Goal: Task Accomplishment & Management: Manage account settings

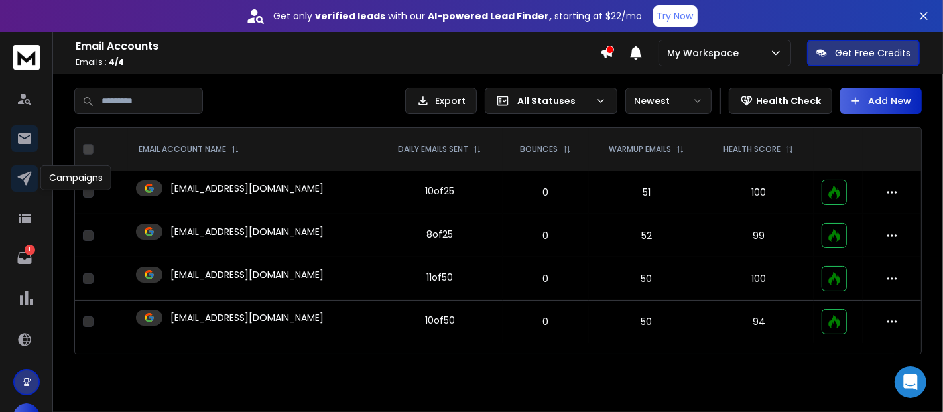
click at [27, 188] on link at bounding box center [24, 178] width 27 height 27
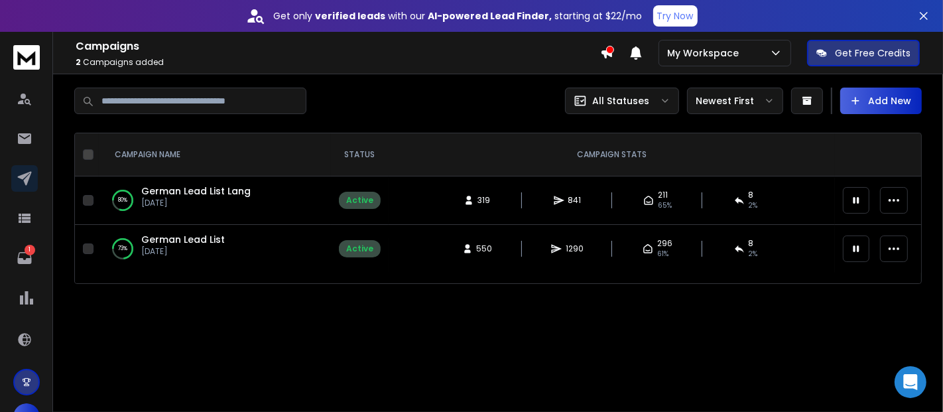
click at [217, 194] on span "German Lead List Lang" at bounding box center [195, 190] width 109 height 13
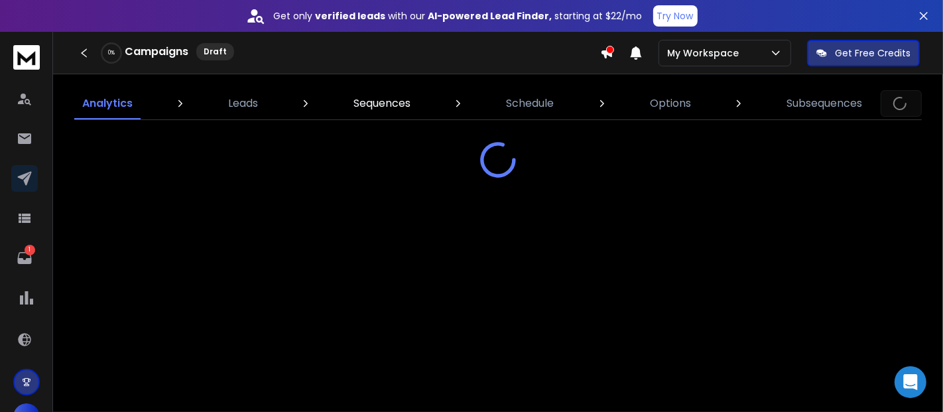
click at [372, 101] on p "Sequences" at bounding box center [381, 103] width 57 height 16
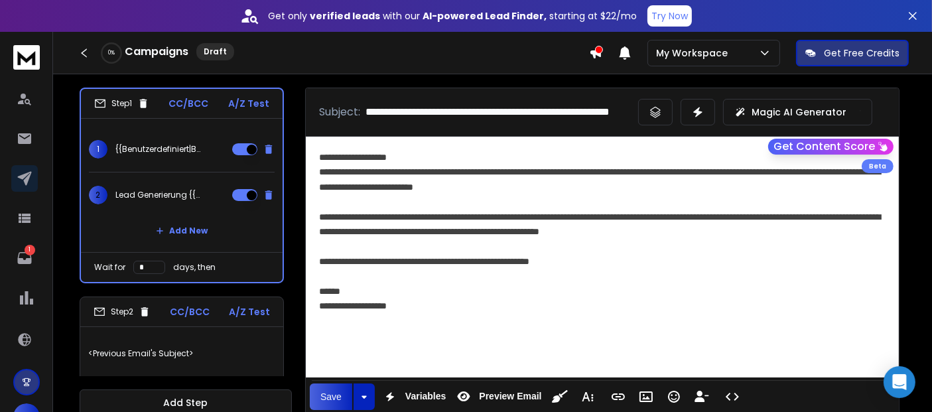
scroll to position [73, 0]
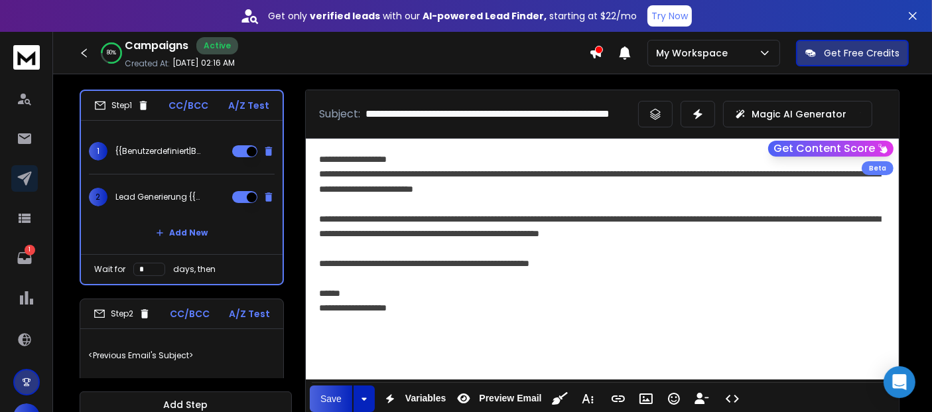
click at [197, 351] on p "<Previous Email's Subject>" at bounding box center [181, 355] width 187 height 37
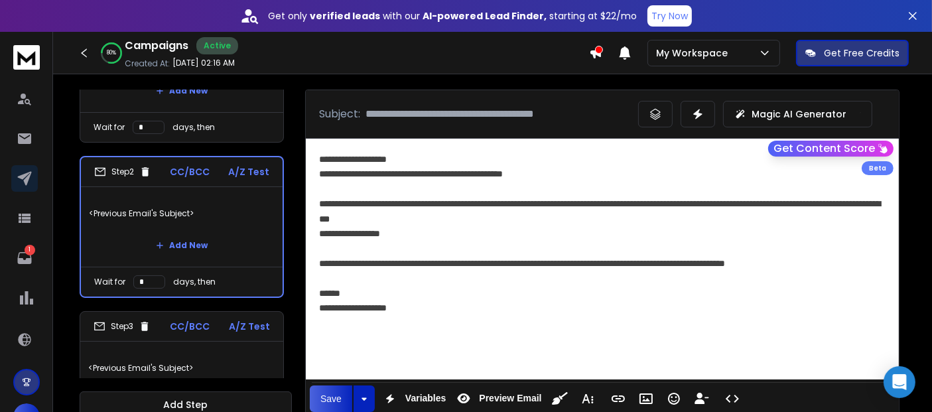
scroll to position [147, 0]
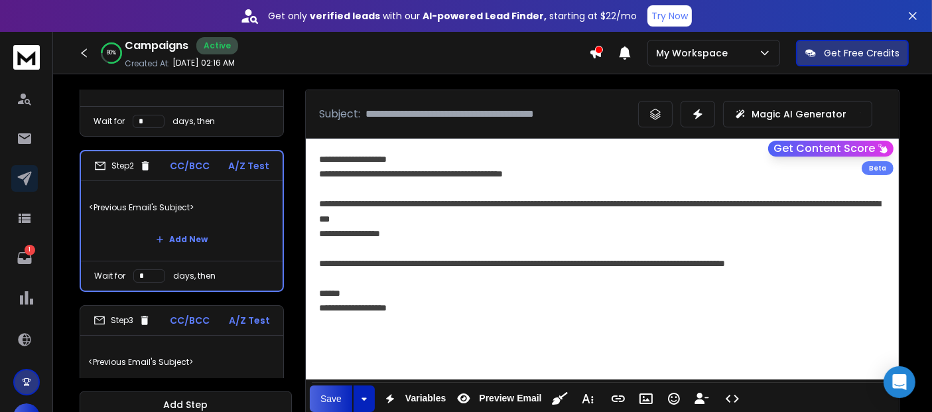
click at [217, 357] on p "<Previous Email's Subject>" at bounding box center [181, 361] width 187 height 37
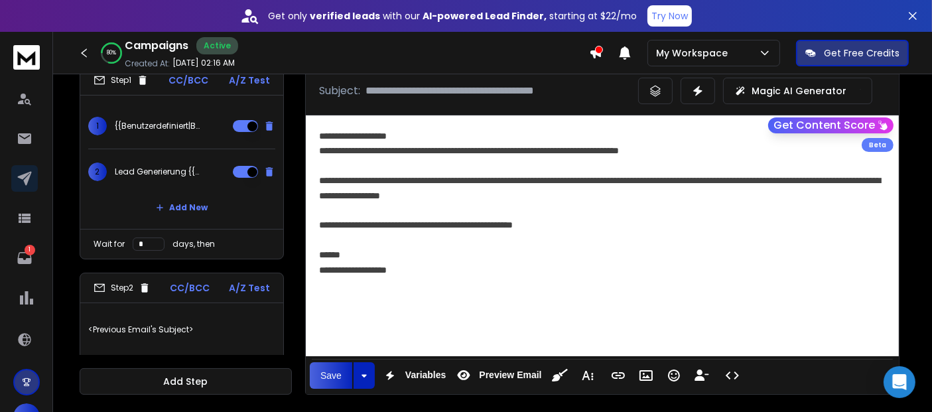
scroll to position [0, 0]
click at [221, 339] on p "<Previous Email's Subject>" at bounding box center [181, 330] width 187 height 37
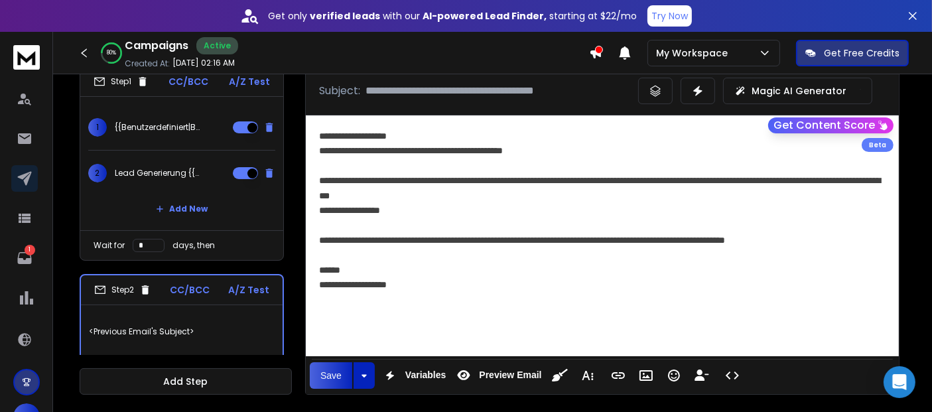
scroll to position [23, 0]
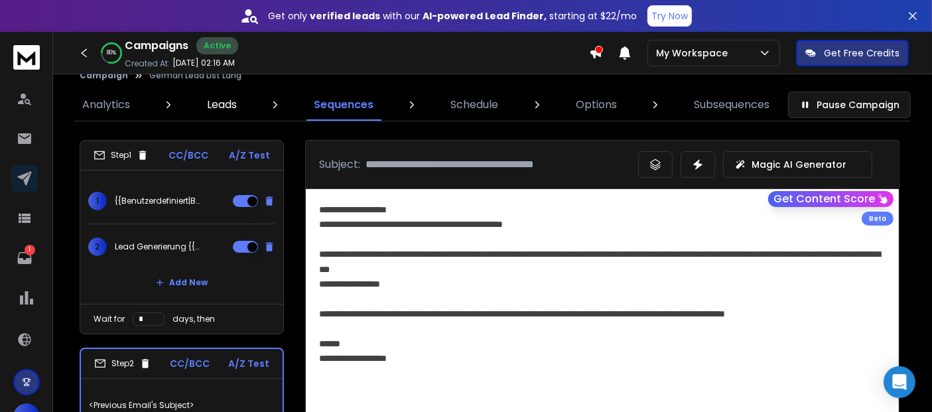
click at [209, 93] on link "Leads" at bounding box center [222, 105] width 46 height 32
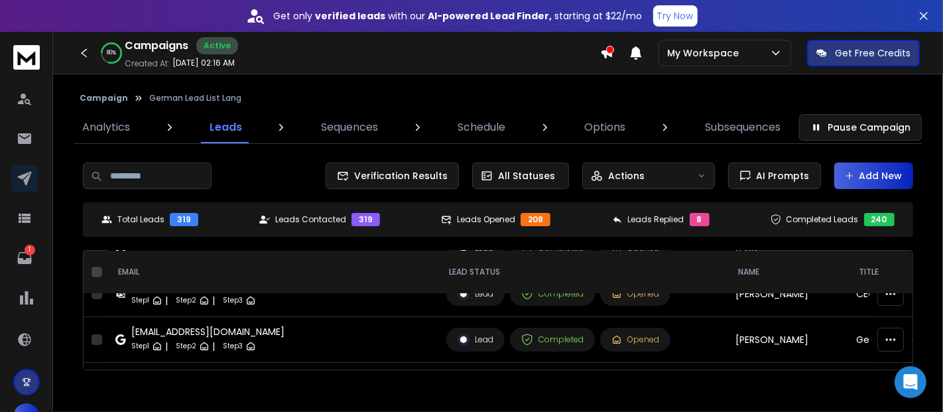
scroll to position [368, 0]
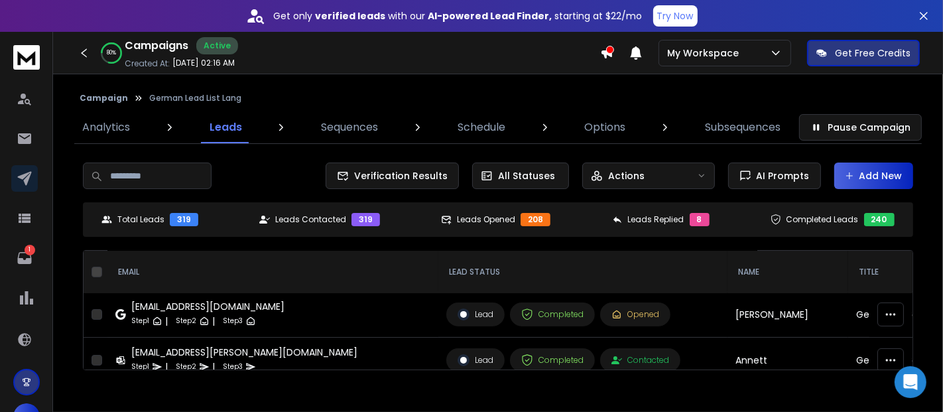
click at [278, 306] on div "[EMAIL_ADDRESS][DOMAIN_NAME] Step 1 | Step 2 | Step 3" at bounding box center [272, 314] width 315 height 29
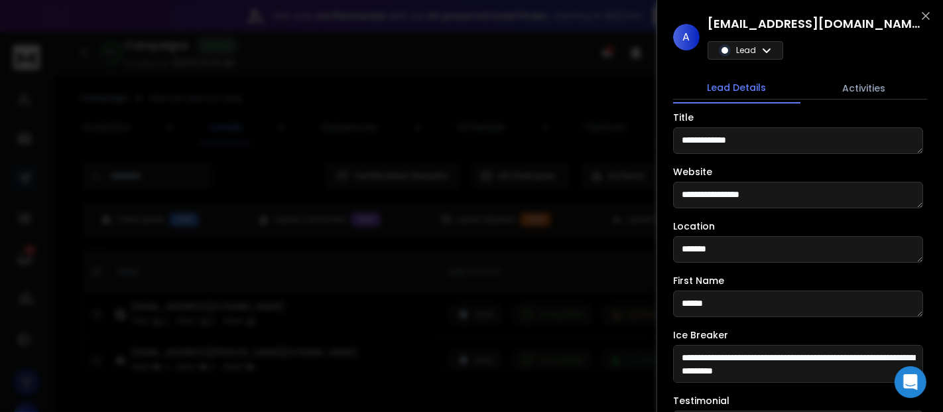
scroll to position [0, 0]
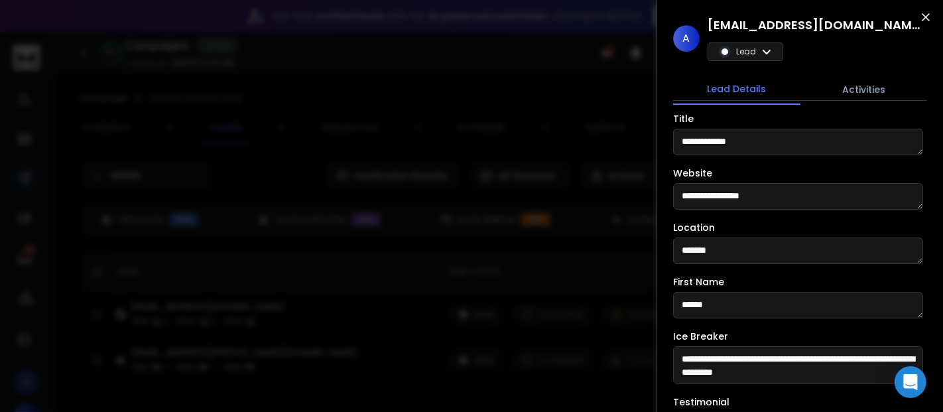
click at [919, 21] on icon "button" at bounding box center [925, 17] width 13 height 13
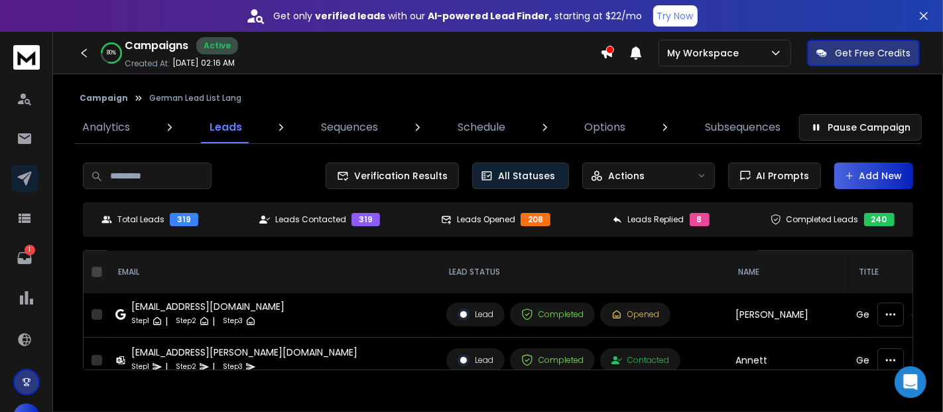
click at [502, 179] on div "All Statuses" at bounding box center [518, 175] width 74 height 13
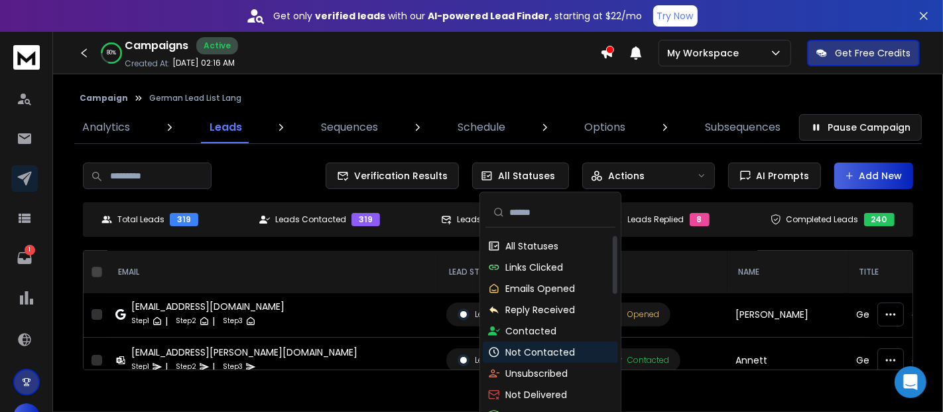
click at [562, 351] on p "Not Contacted" at bounding box center [540, 351] width 70 height 13
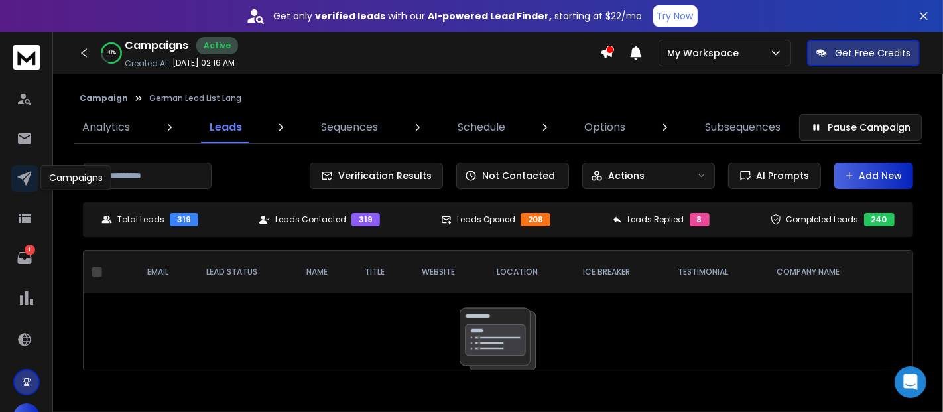
click at [29, 188] on link at bounding box center [24, 178] width 27 height 27
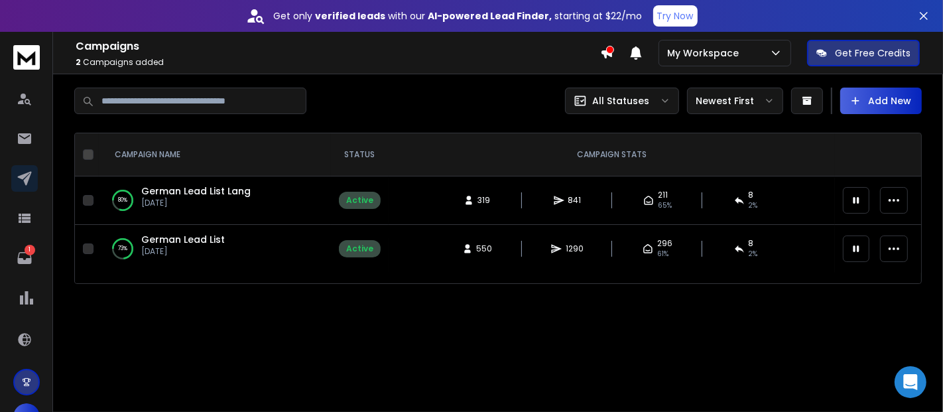
click at [253, 246] on div "73 % German Lead List [DATE]" at bounding box center [215, 249] width 206 height 32
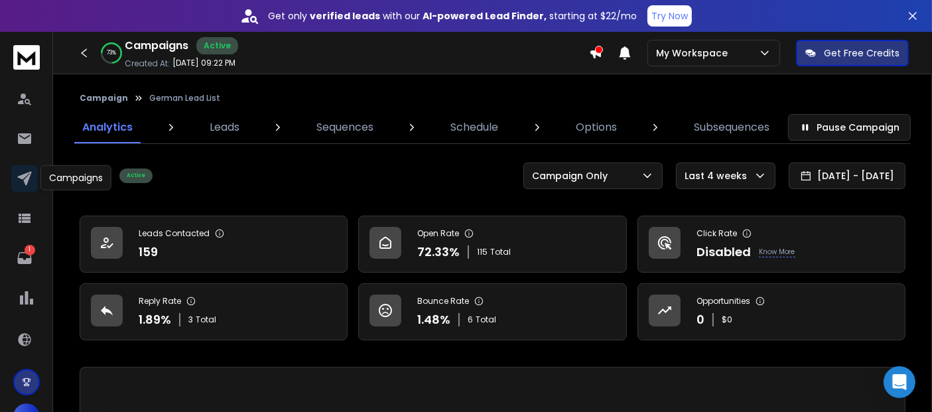
click at [15, 182] on link at bounding box center [24, 178] width 27 height 27
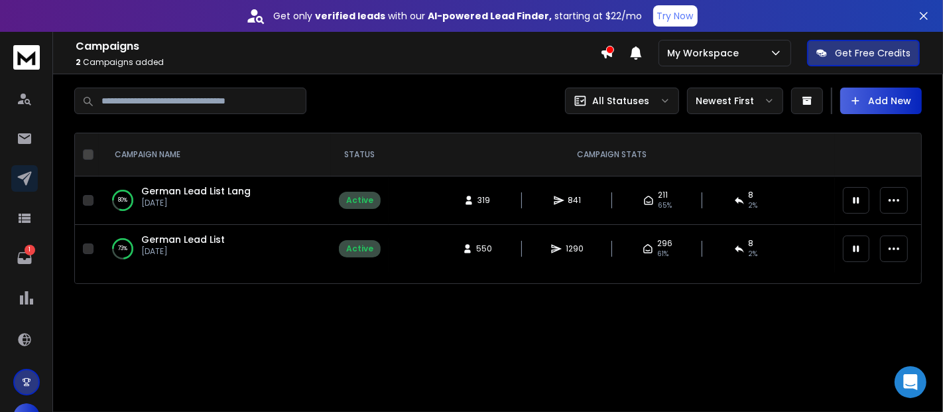
click at [202, 242] on span "German Lead List" at bounding box center [183, 239] width 84 height 13
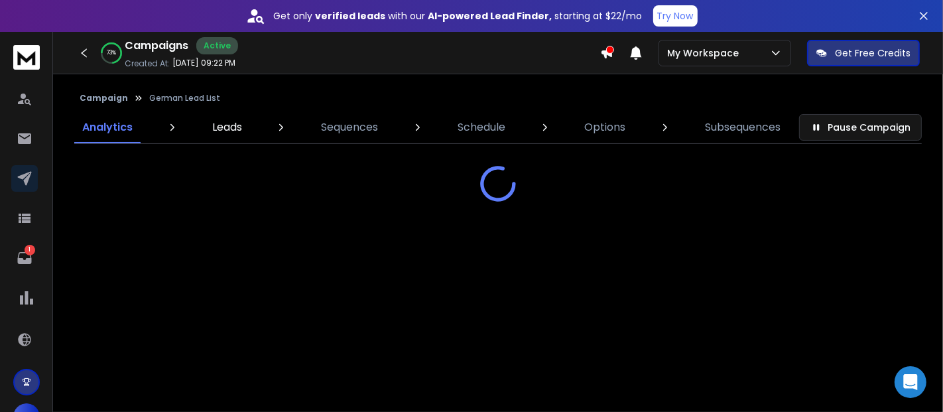
click at [231, 135] on link "Leads" at bounding box center [227, 127] width 46 height 32
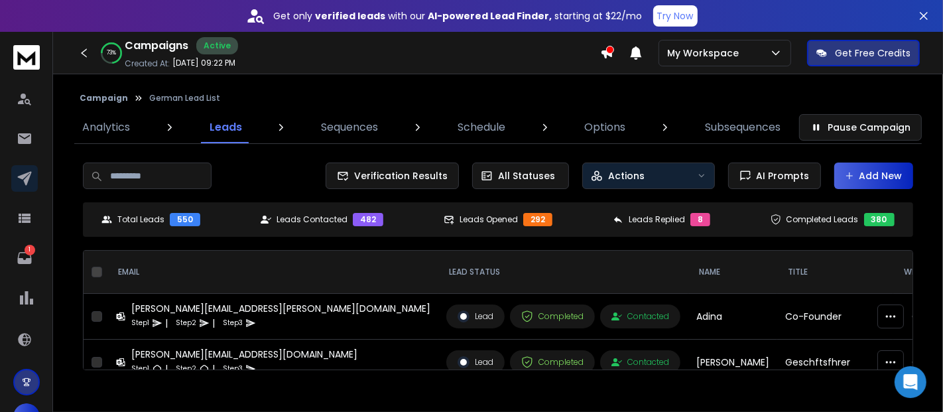
click at [635, 170] on p "Actions" at bounding box center [626, 175] width 36 height 13
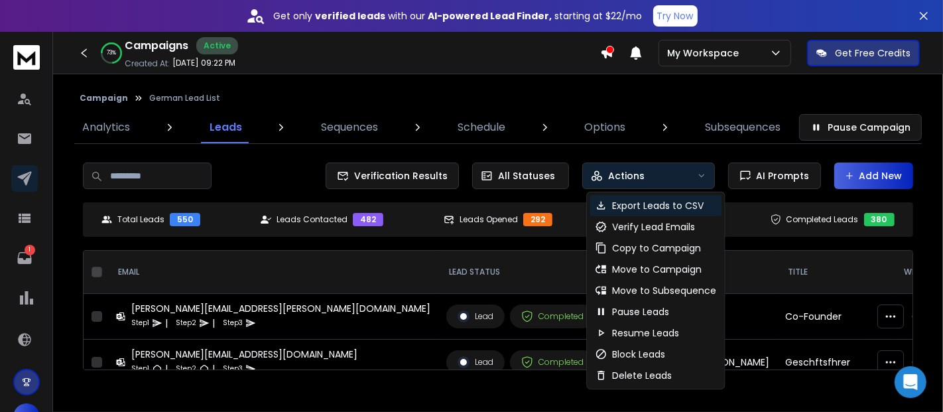
click at [635, 170] on p "Actions" at bounding box center [626, 175] width 36 height 13
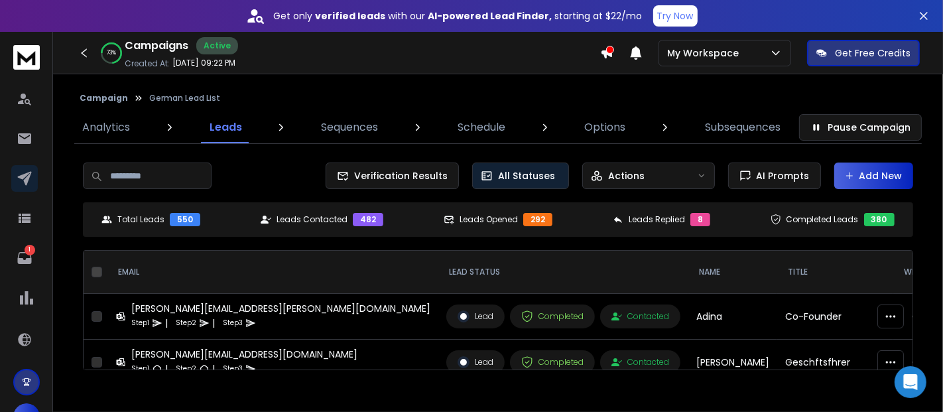
click at [558, 184] on button "All Statuses" at bounding box center [520, 175] width 97 height 27
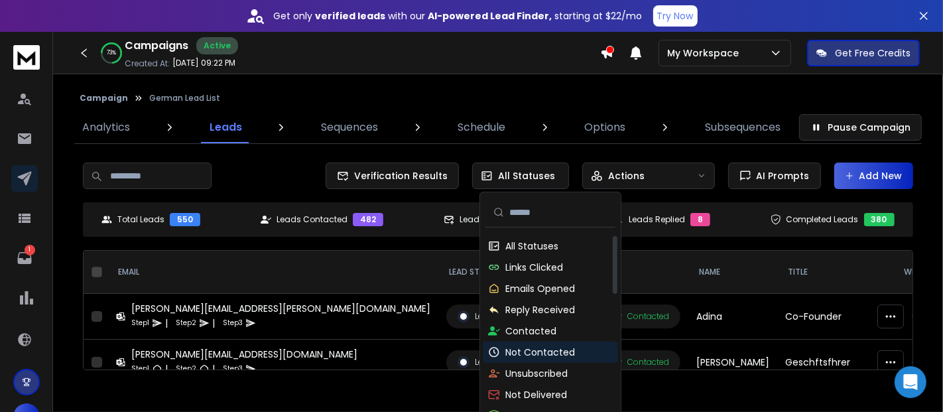
click at [565, 357] on p "Not Contacted" at bounding box center [540, 351] width 70 height 13
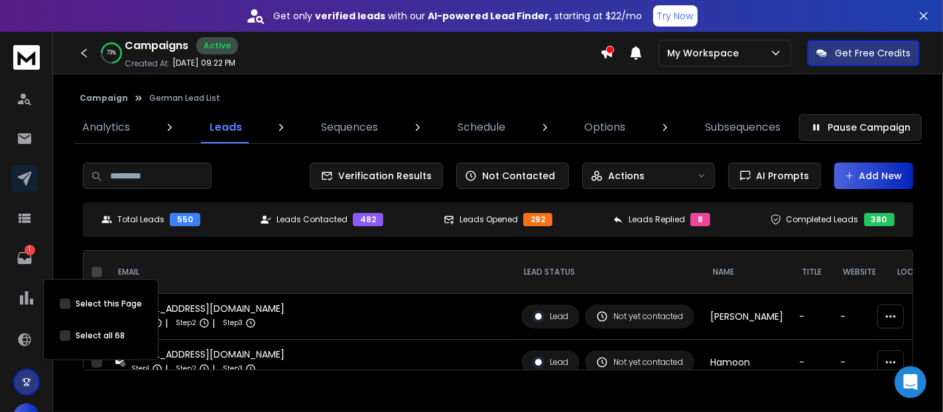
click at [100, 275] on button "Select this Page" at bounding box center [97, 272] width 11 height 11
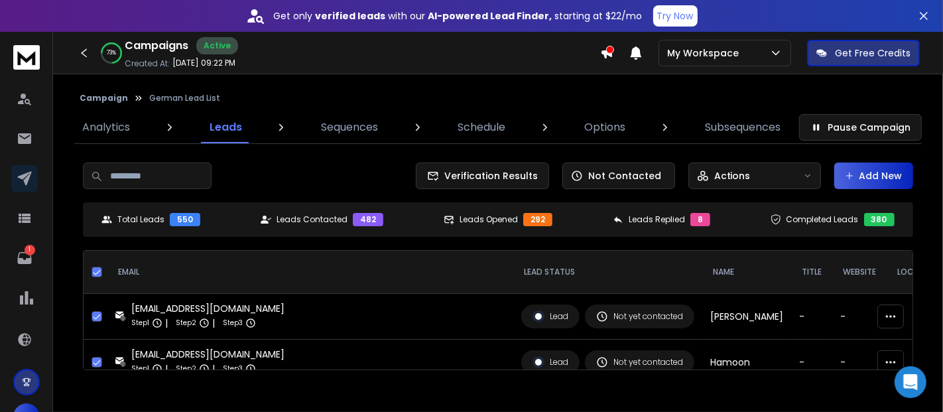
click at [924, 11] on icon at bounding box center [924, 16] width 12 height 12
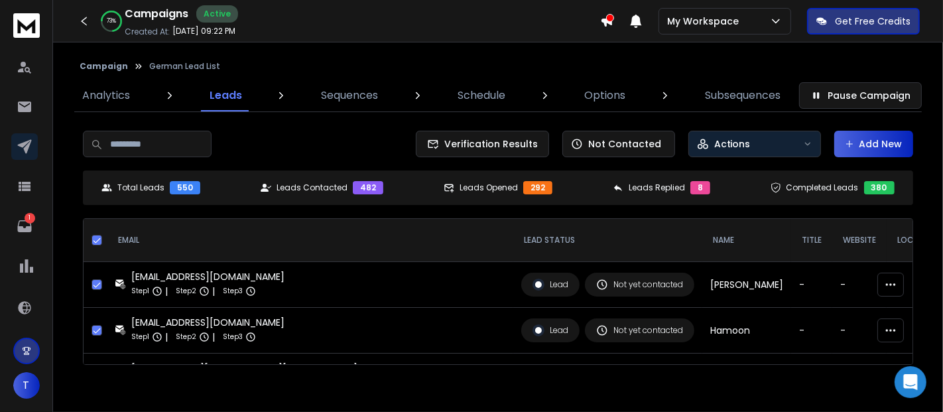
click at [757, 150] on div "Actions" at bounding box center [747, 143] width 101 height 13
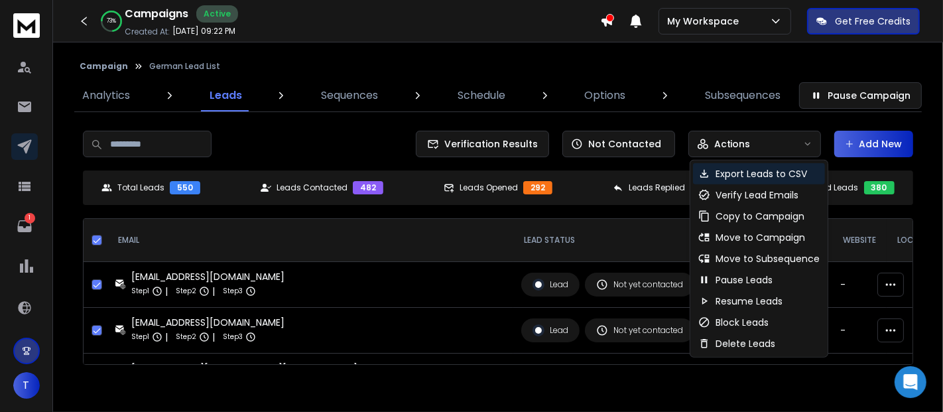
click at [768, 180] on div "Export Leads to CSV" at bounding box center [759, 173] width 132 height 21
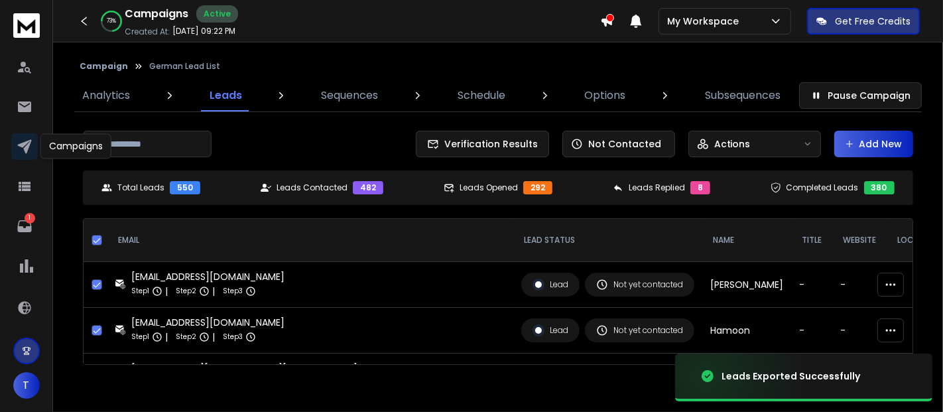
click at [23, 147] on icon at bounding box center [25, 147] width 16 height 16
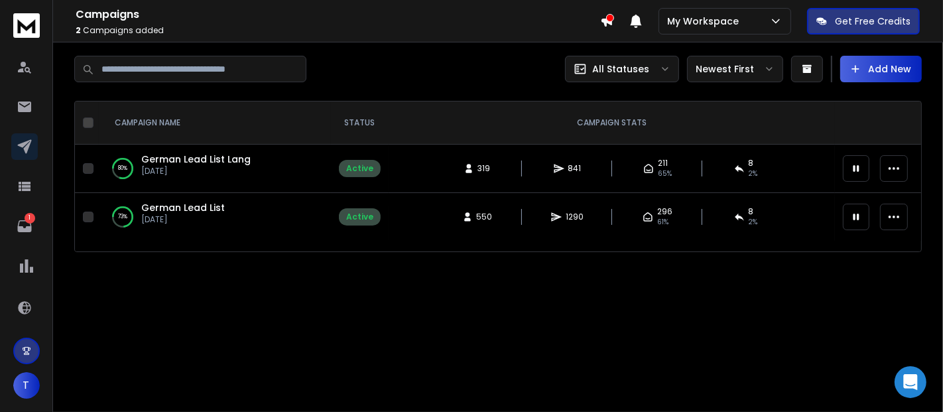
click at [847, 217] on button at bounding box center [856, 217] width 27 height 27
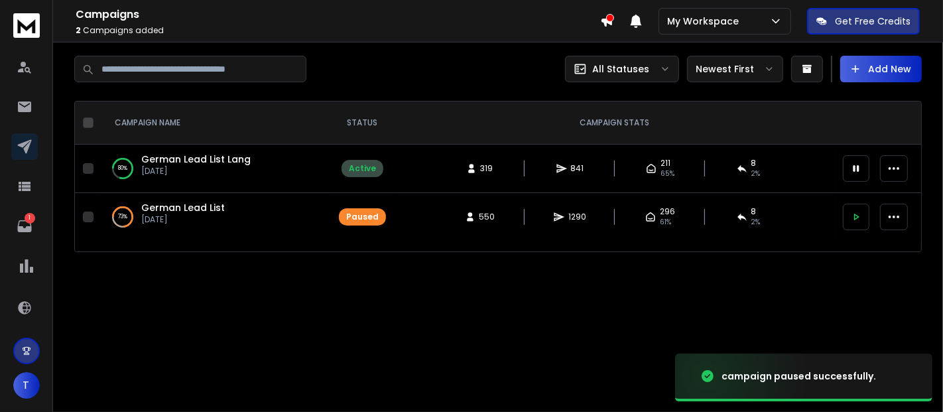
click at [859, 172] on icon at bounding box center [856, 168] width 12 height 12
click at [892, 213] on icon "button" at bounding box center [893, 216] width 13 height 13
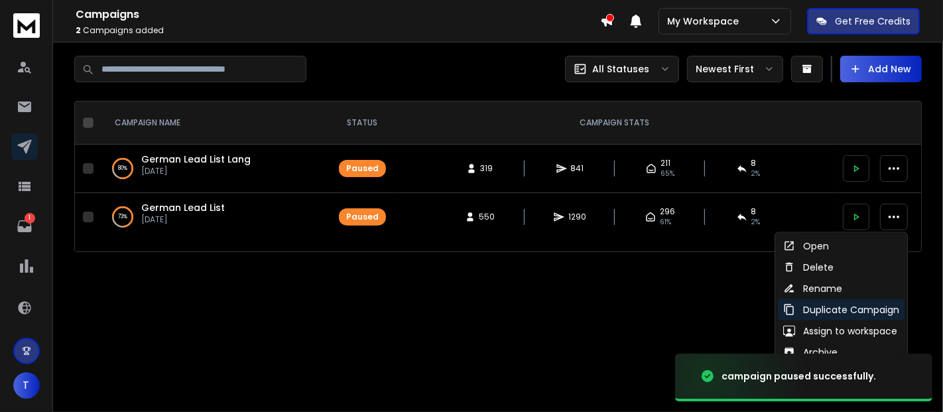
click at [852, 304] on div "Duplicate Campaign" at bounding box center [841, 309] width 116 height 13
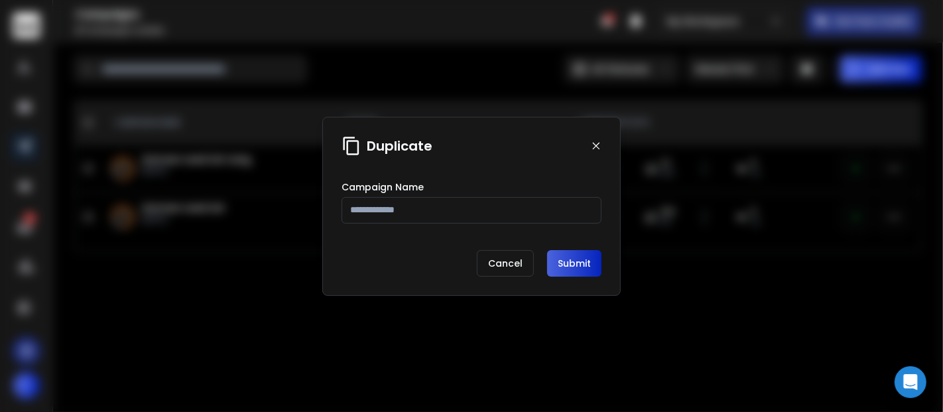
click at [477, 200] on input "text" at bounding box center [471, 210] width 260 height 27
type input "**********"
click at [547, 250] on button "Submit" at bounding box center [574, 263] width 54 height 27
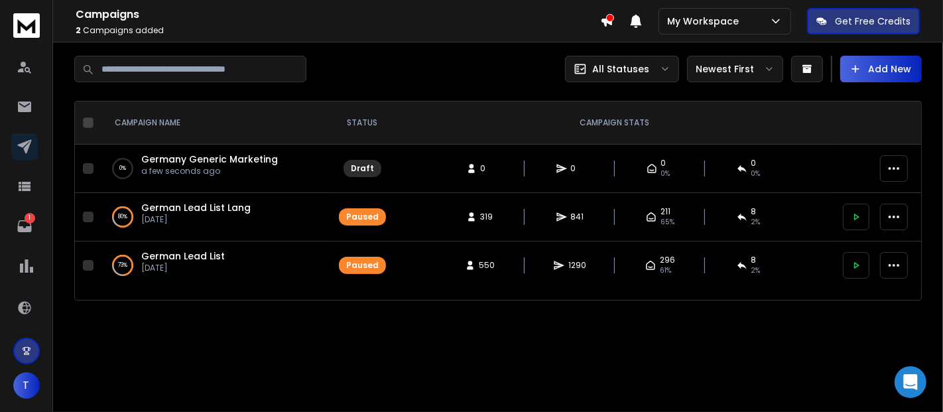
click at [282, 169] on div "0 % Germany Generic Marketing a few seconds ago" at bounding box center [215, 169] width 206 height 32
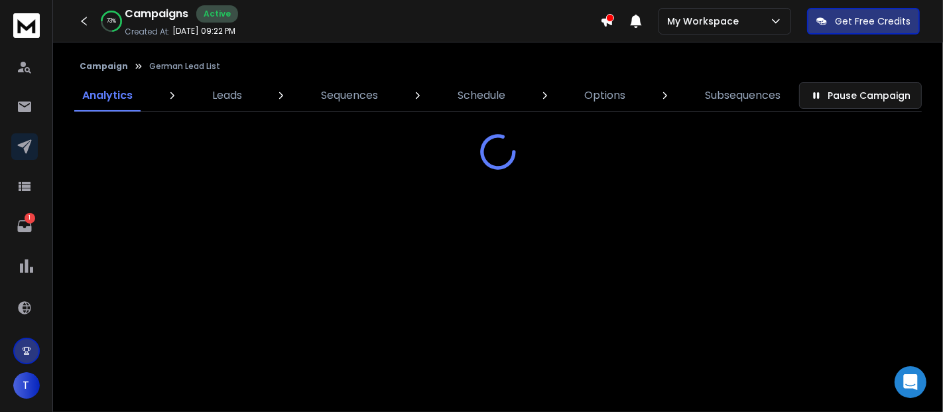
click at [357, 77] on div "Campaign German Lead List Analytics Leads Sequences Schedule Options Subsequenc…" at bounding box center [497, 84] width 847 height 56
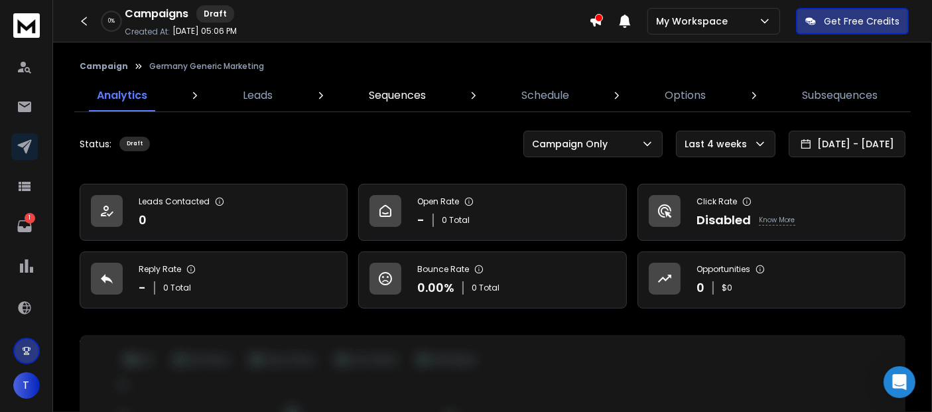
click at [406, 93] on p "Sequences" at bounding box center [397, 96] width 57 height 16
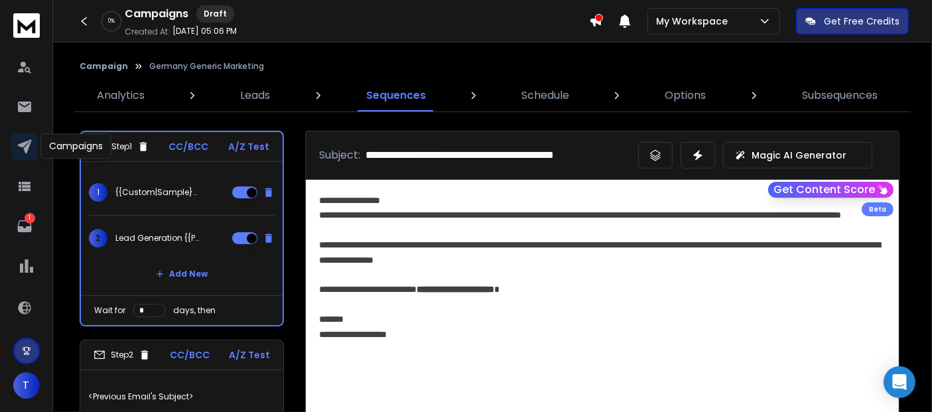
click at [30, 135] on link at bounding box center [24, 146] width 27 height 27
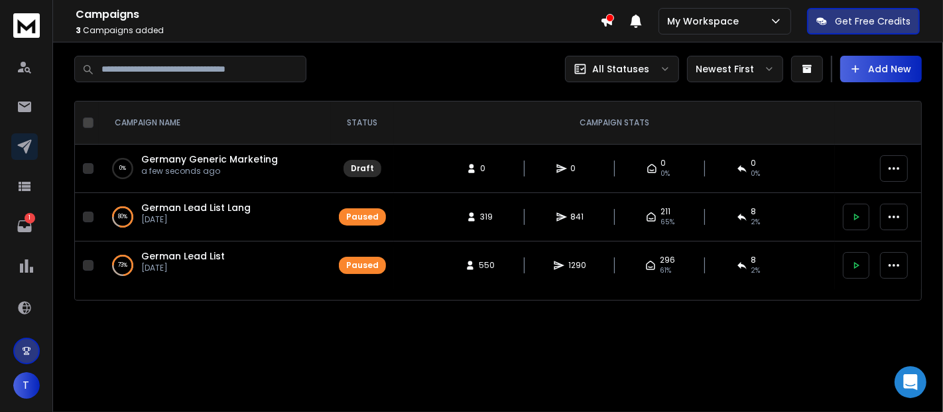
click at [903, 211] on button "button" at bounding box center [894, 217] width 28 height 27
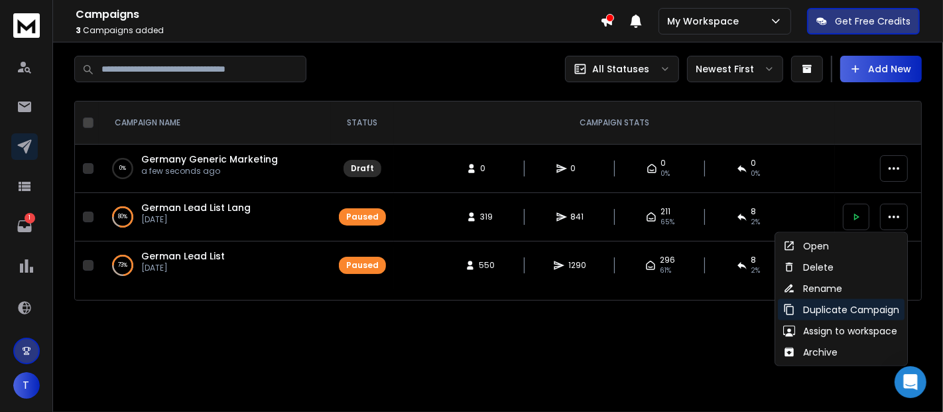
click at [855, 306] on div "Duplicate Campaign" at bounding box center [841, 309] width 116 height 13
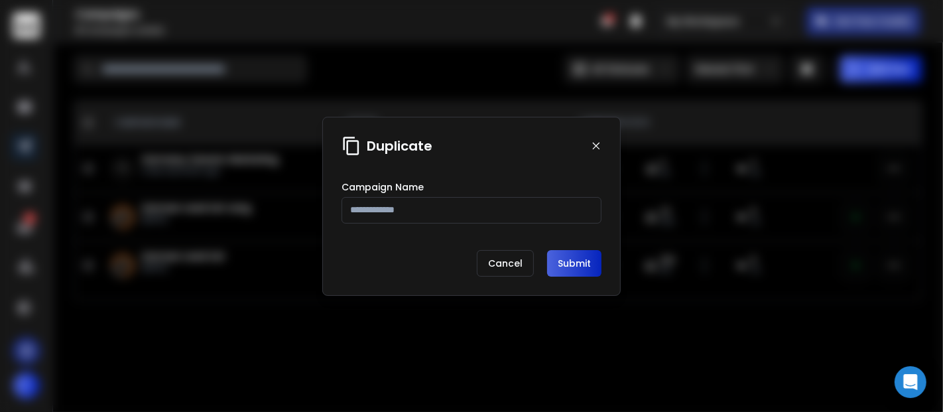
click at [456, 211] on input "text" at bounding box center [471, 210] width 260 height 27
type input "**********"
click at [547, 250] on button "Submit" at bounding box center [574, 263] width 54 height 27
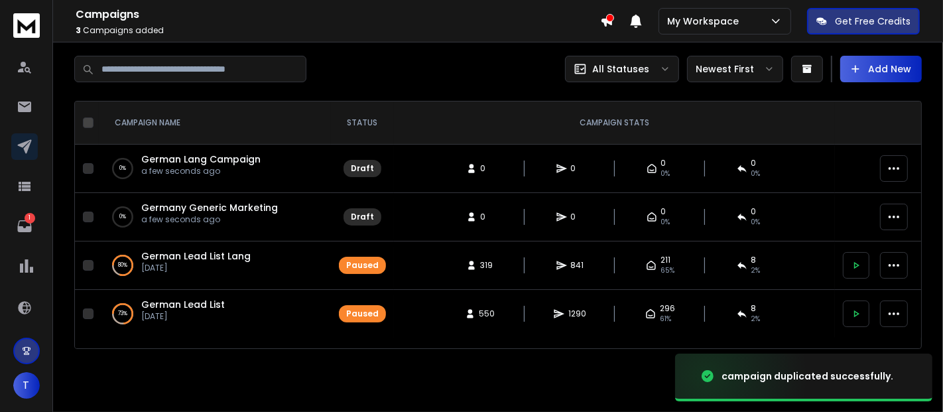
click at [898, 264] on icon "button" at bounding box center [894, 265] width 11 height 3
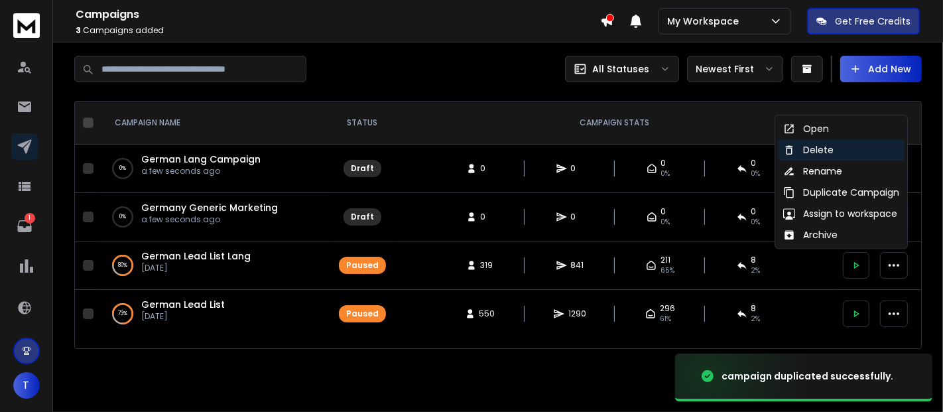
click at [840, 149] on div "Delete" at bounding box center [841, 149] width 127 height 21
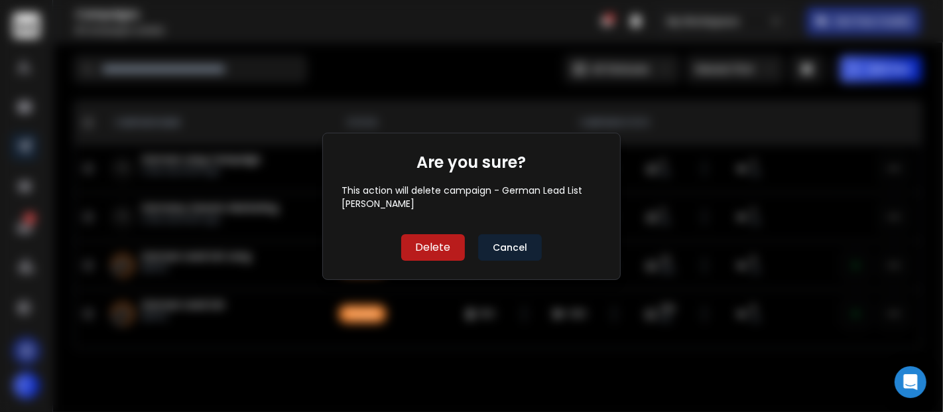
click at [441, 235] on button "Delete" at bounding box center [433, 247] width 64 height 27
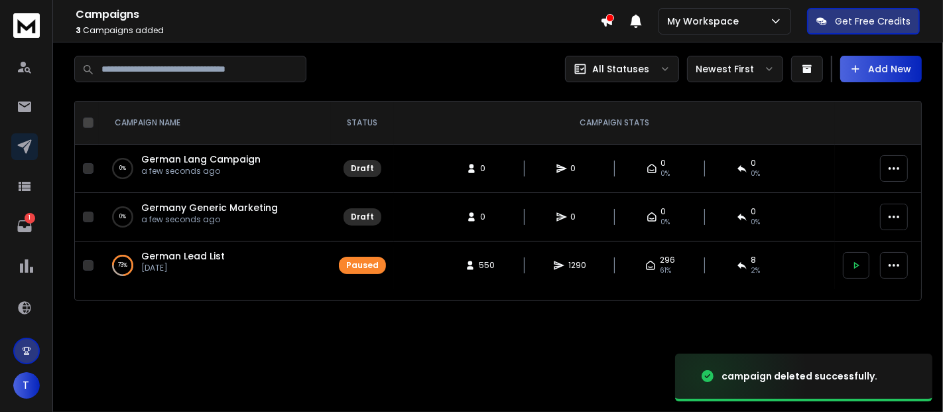
click at [895, 264] on icon "button" at bounding box center [894, 265] width 11 height 3
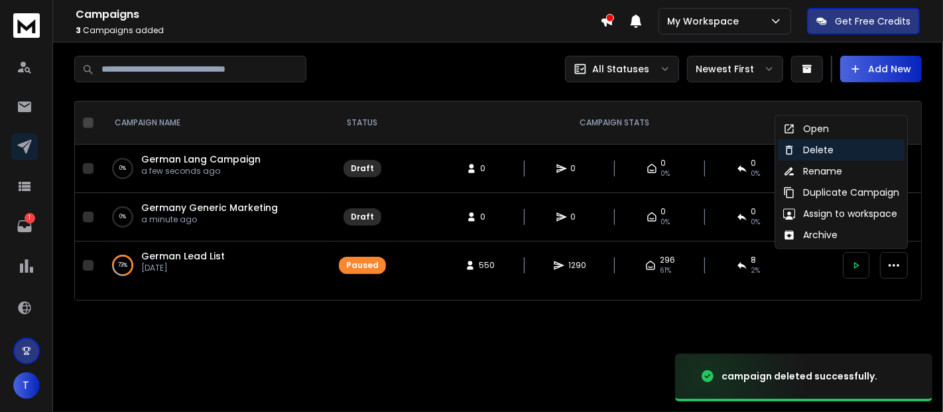
click at [829, 145] on div "Delete" at bounding box center [808, 149] width 50 height 13
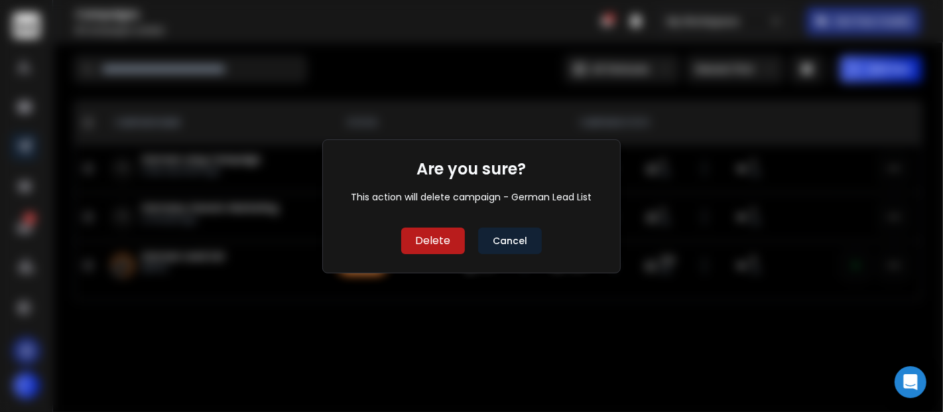
click at [424, 233] on button "Delete" at bounding box center [433, 240] width 64 height 27
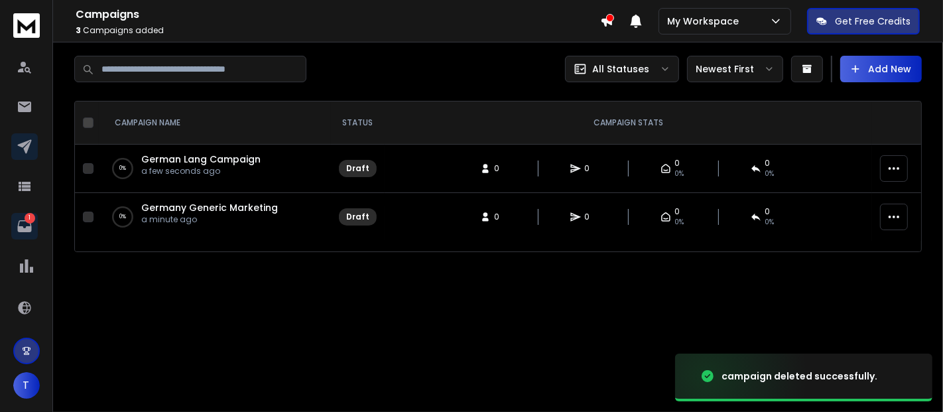
click at [34, 228] on link "1" at bounding box center [24, 226] width 27 height 27
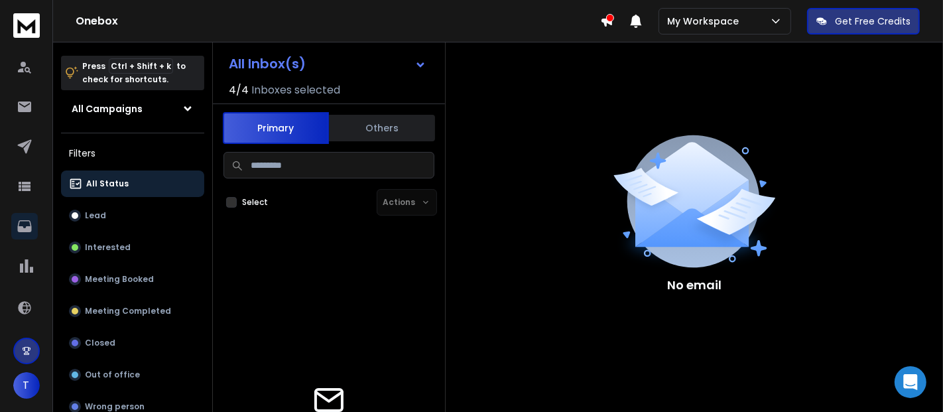
click at [38, 149] on div at bounding box center [26, 149] width 31 height 32
click at [26, 145] on icon at bounding box center [24, 146] width 14 height 14
